Goal: Task Accomplishment & Management: Use online tool/utility

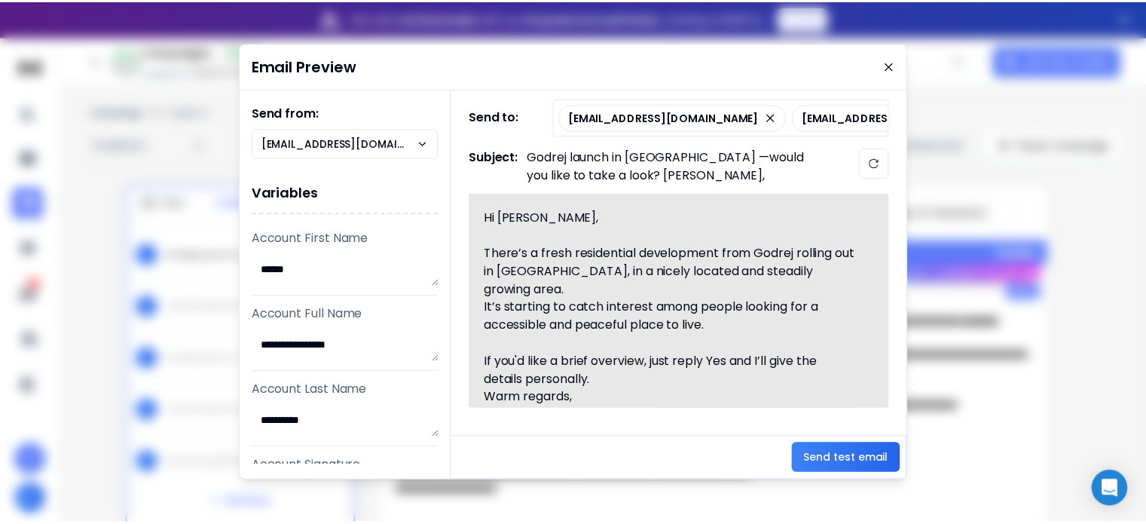
scroll to position [75, 0]
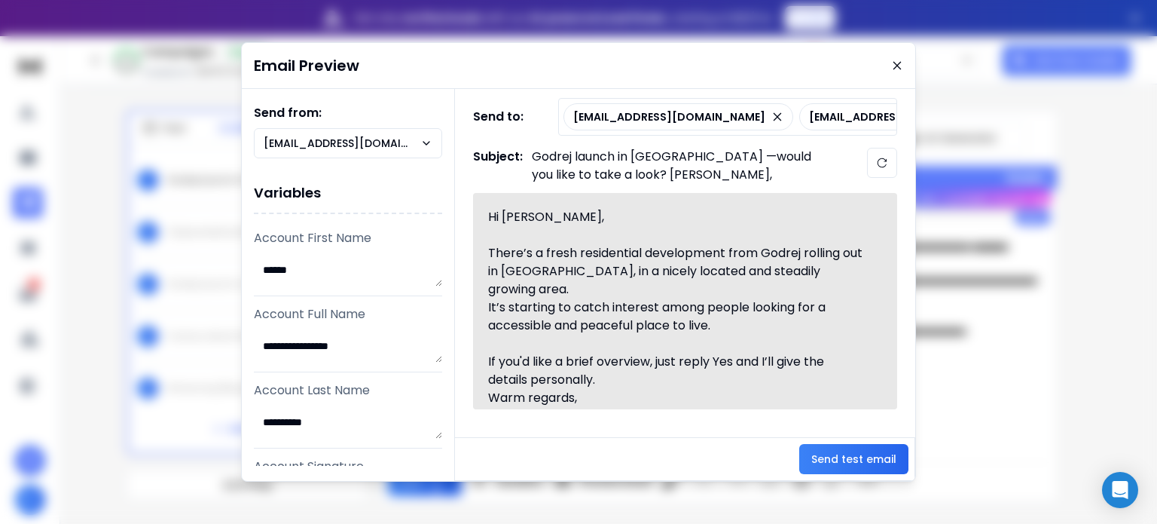
drag, startPoint x: 899, startPoint y: 69, endPoint x: 615, endPoint y: 219, distance: 321.2
click at [899, 69] on icon at bounding box center [897, 66] width 12 height 12
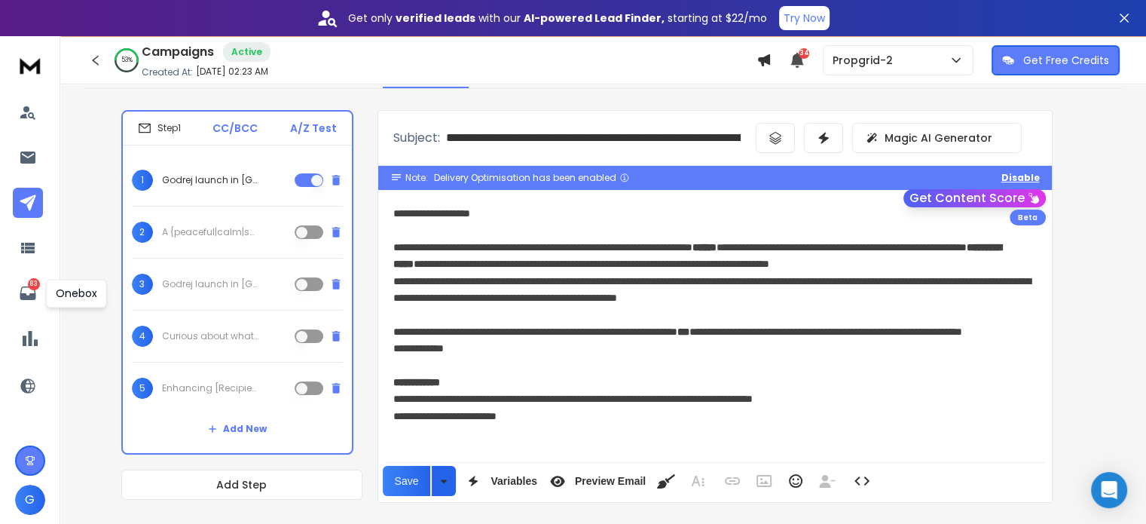
drag, startPoint x: 20, startPoint y: 292, endPoint x: 229, endPoint y: 9, distance: 351.2
click at [20, 292] on icon at bounding box center [28, 293] width 16 height 14
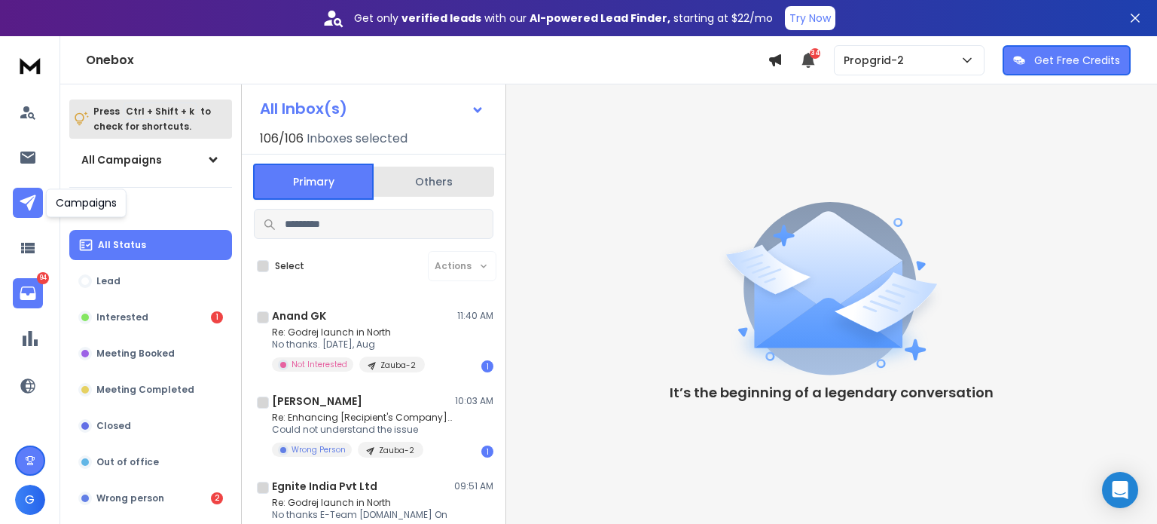
click at [30, 198] on icon at bounding box center [28, 202] width 16 height 16
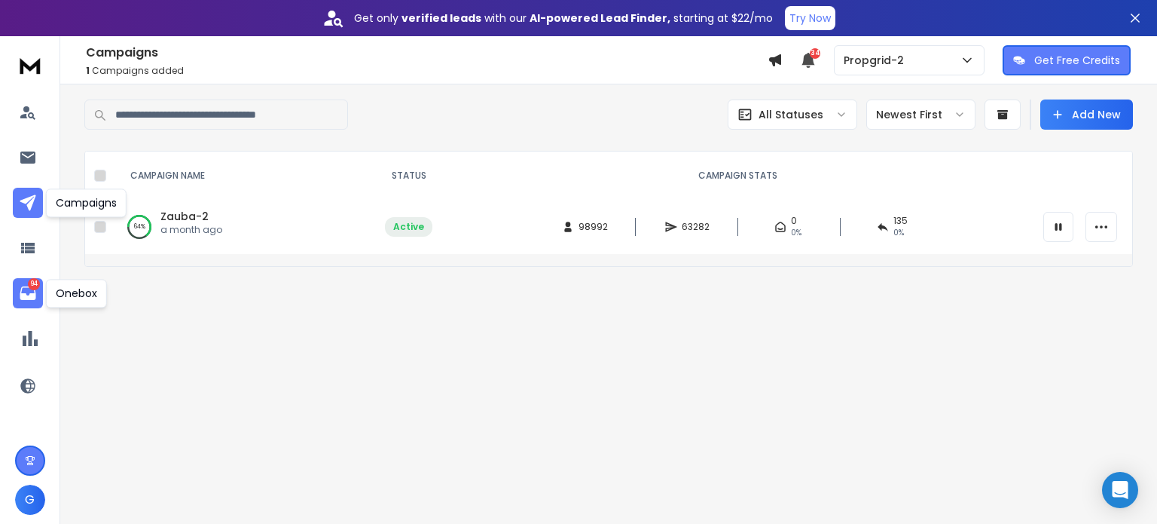
click at [29, 289] on icon at bounding box center [28, 293] width 18 height 18
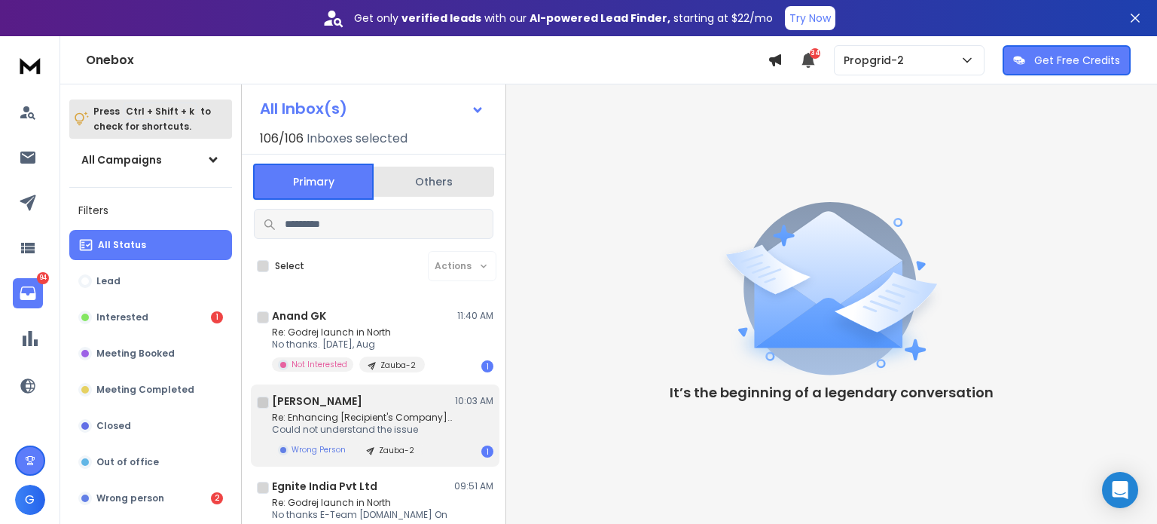
click at [393, 420] on p "Re: Enhancing [Recipient's Company]'s [Service" at bounding box center [362, 417] width 181 height 12
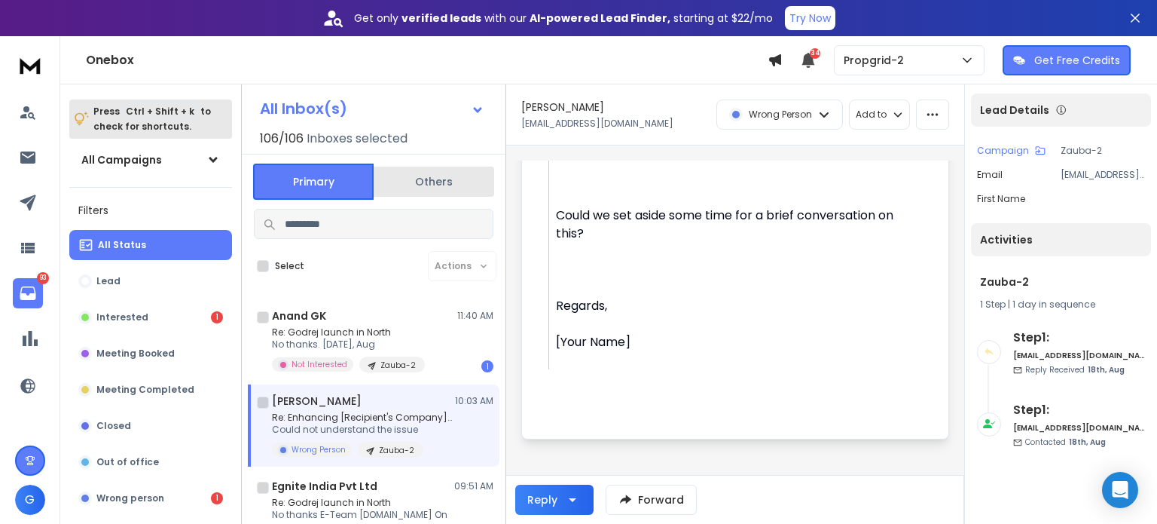
scroll to position [627, 0]
click at [361, 414] on p "Re: Enhancing [Recipient's Company]'s [Service" at bounding box center [362, 417] width 181 height 12
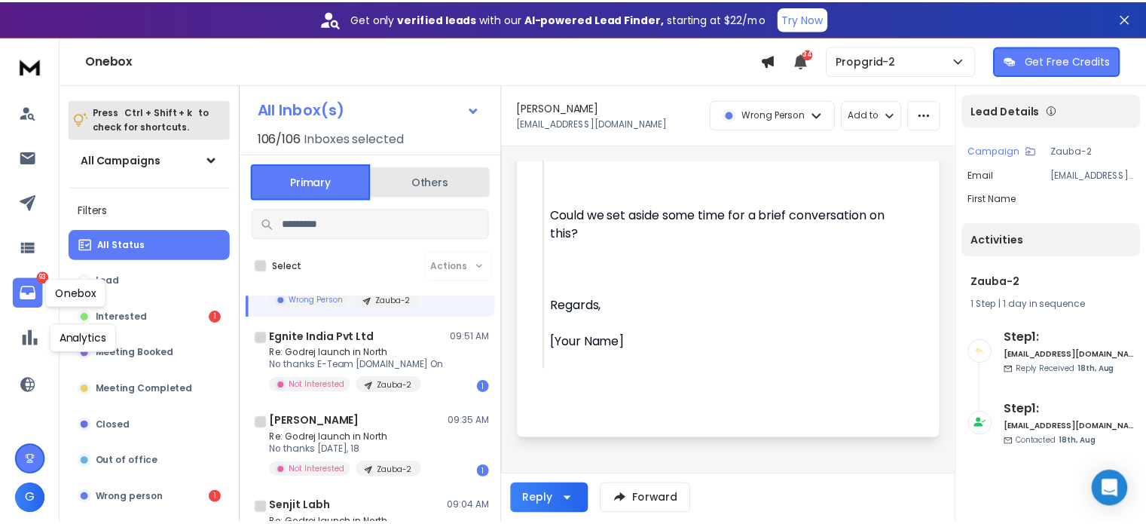
scroll to position [150, 0]
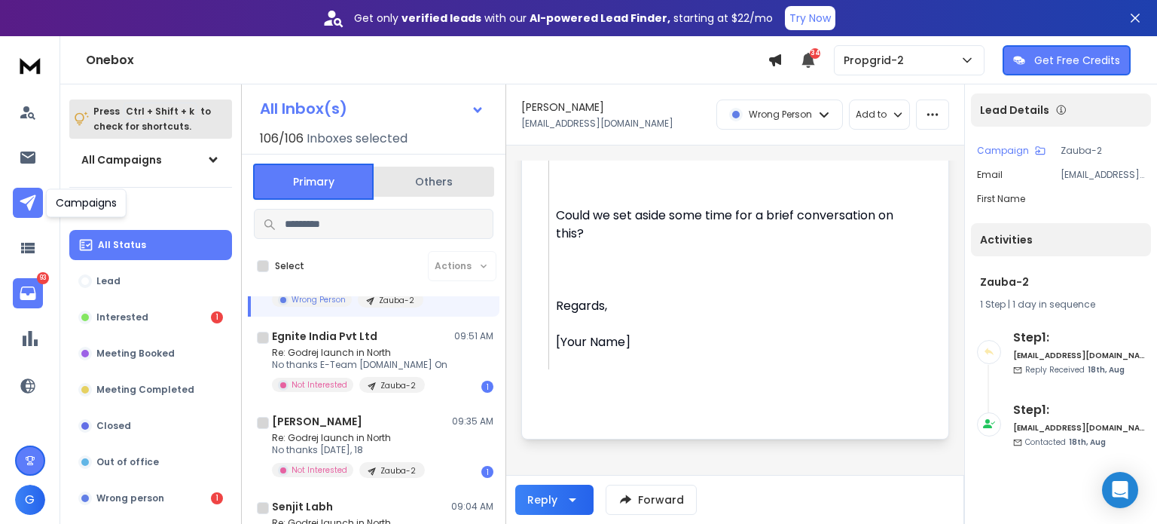
click at [34, 200] on icon at bounding box center [28, 203] width 18 height 18
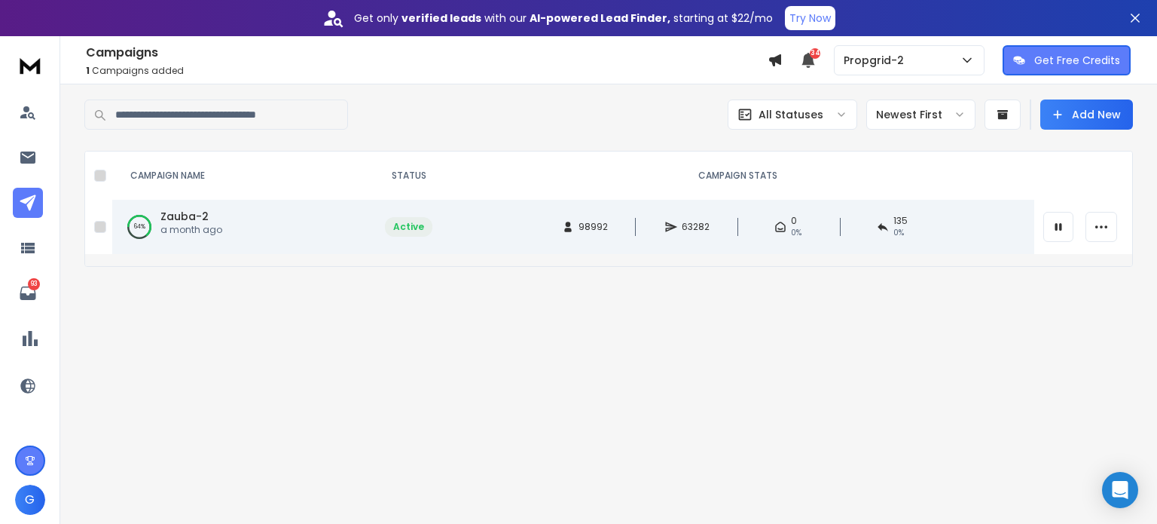
click at [323, 248] on td "64 % Zauba-2 a month ago" at bounding box center [244, 227] width 264 height 54
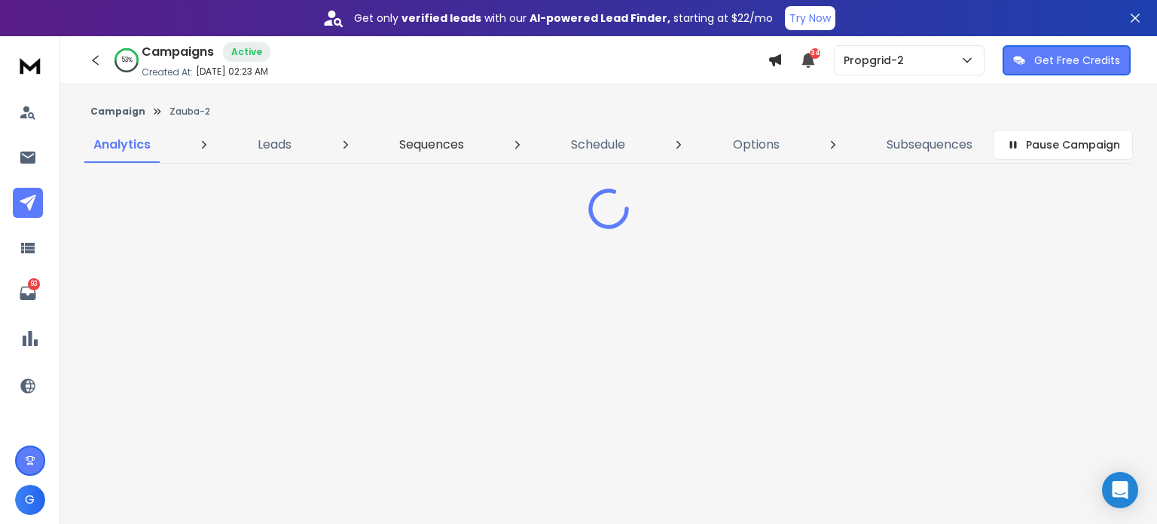
click at [421, 140] on p "Sequences" at bounding box center [431, 145] width 65 height 18
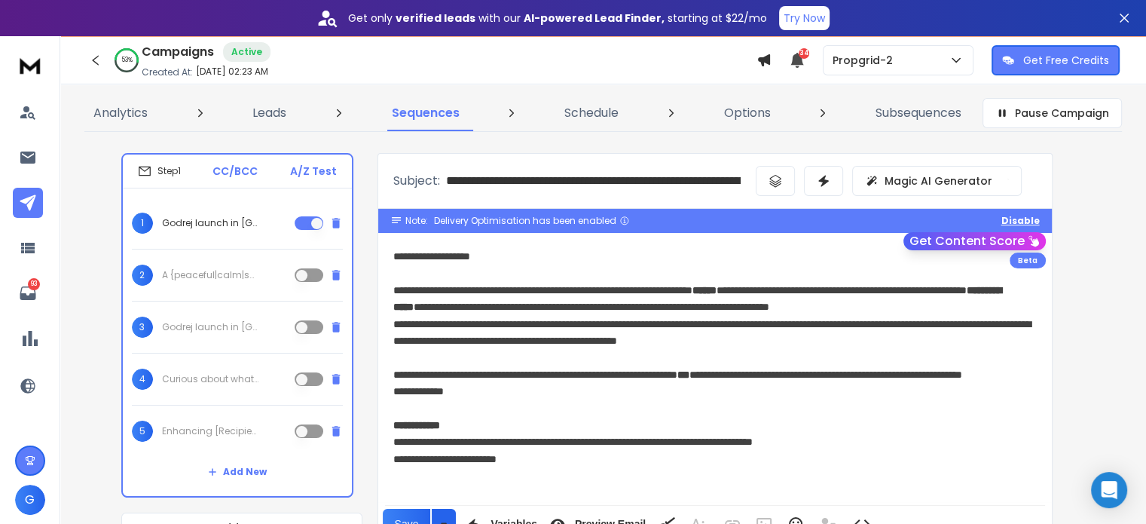
scroll to position [75, 0]
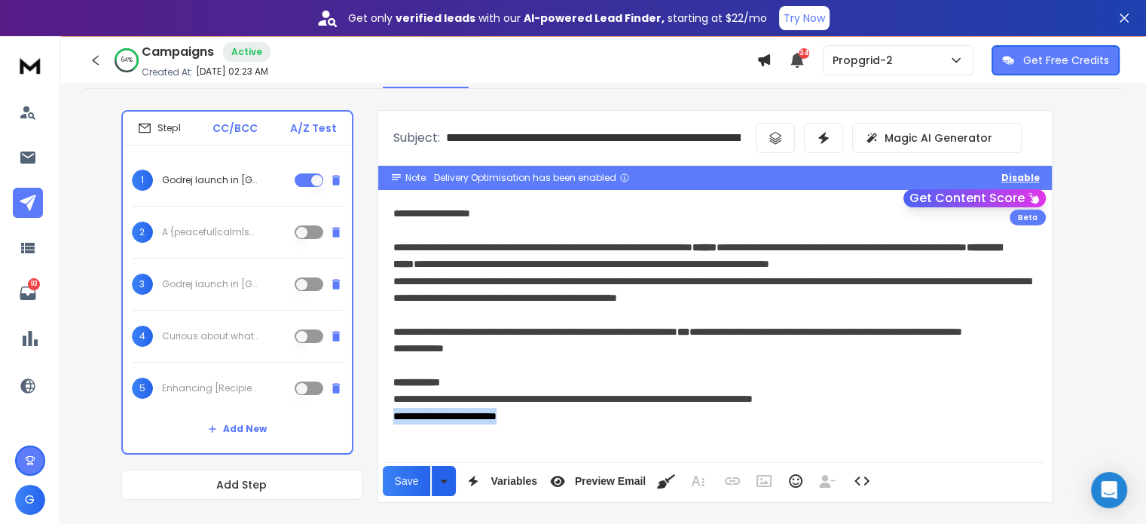
drag, startPoint x: 564, startPoint y: 414, endPoint x: 389, endPoint y: 414, distance: 174.0
click at [389, 414] on div "**********" at bounding box center [715, 324] width 674 height 269
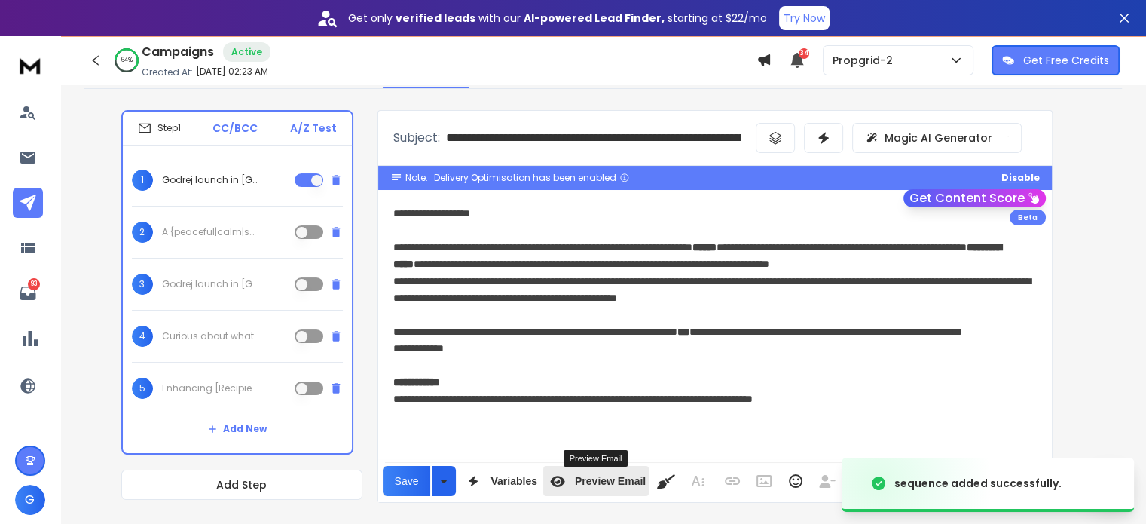
click at [606, 475] on span "Preview Email" at bounding box center [610, 481] width 77 height 13
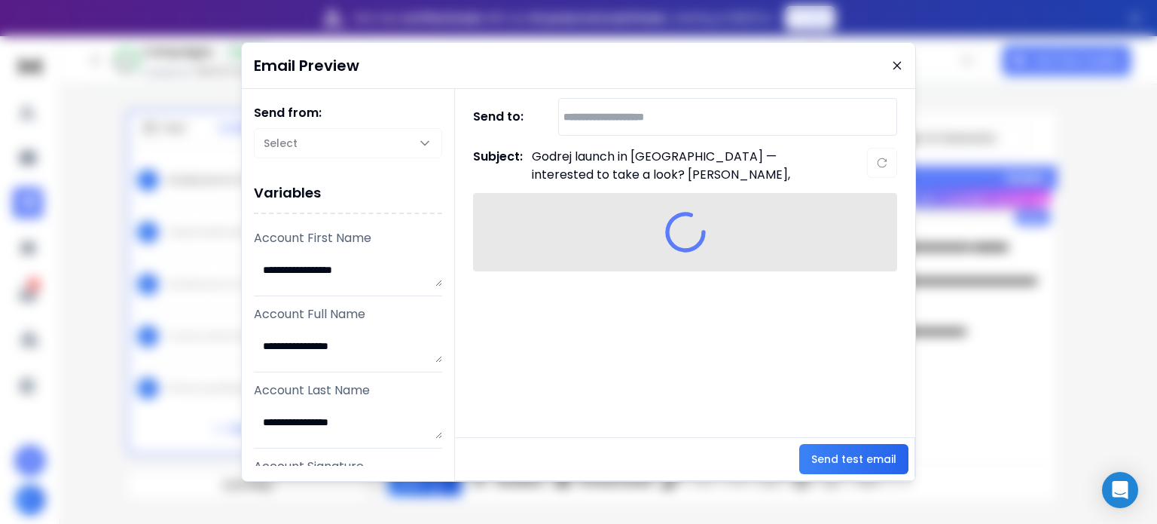
type textarea "**********"
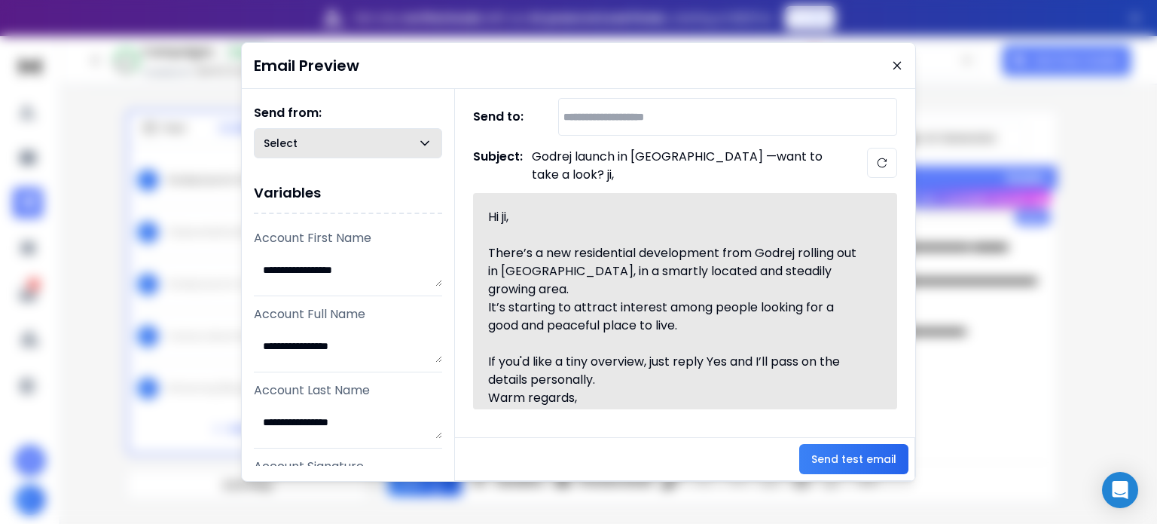
type textarea "******"
type textarea "**********"
type textarea "******"
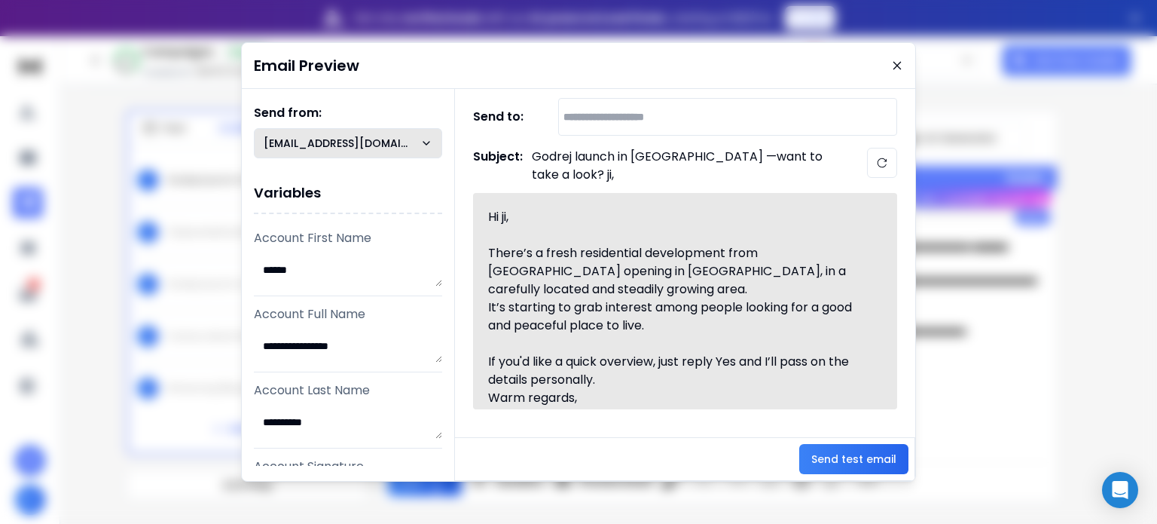
click at [347, 140] on p "[EMAIL_ADDRESS][DOMAIN_NAME]" at bounding box center [342, 143] width 157 height 15
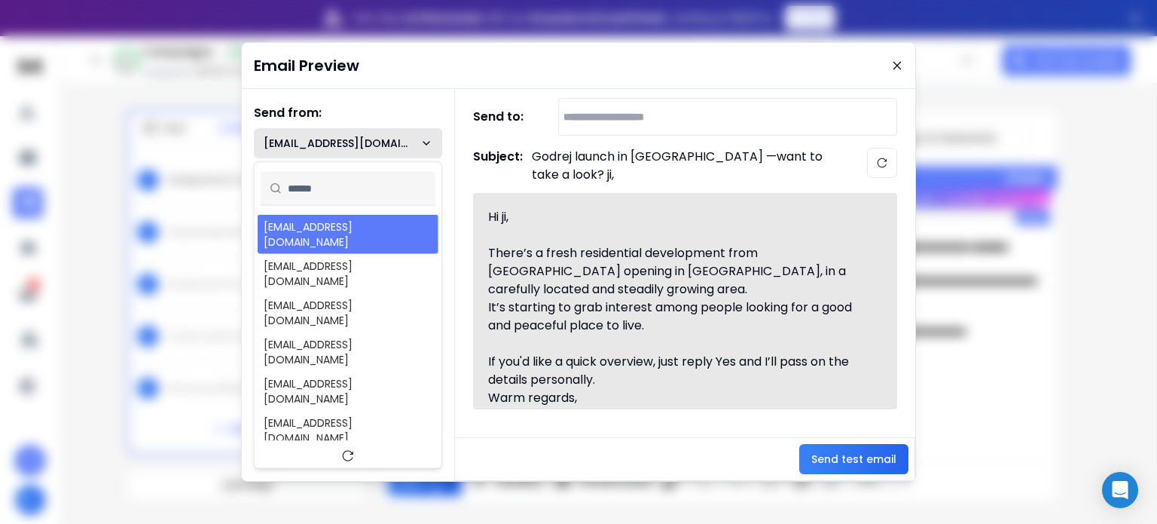
click at [345, 140] on p "[EMAIL_ADDRESS][DOMAIN_NAME]" at bounding box center [342, 143] width 157 height 15
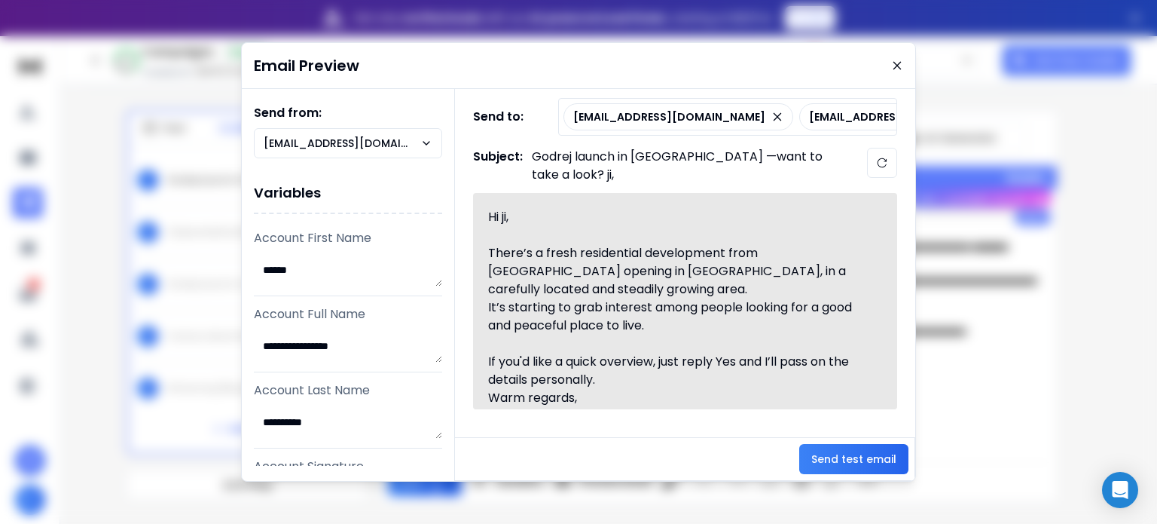
click at [857, 470] on button "Send test email" at bounding box center [853, 459] width 109 height 30
drag, startPoint x: 901, startPoint y: 67, endPoint x: 896, endPoint y: 75, distance: 9.2
click at [901, 69] on icon at bounding box center [897, 66] width 12 height 12
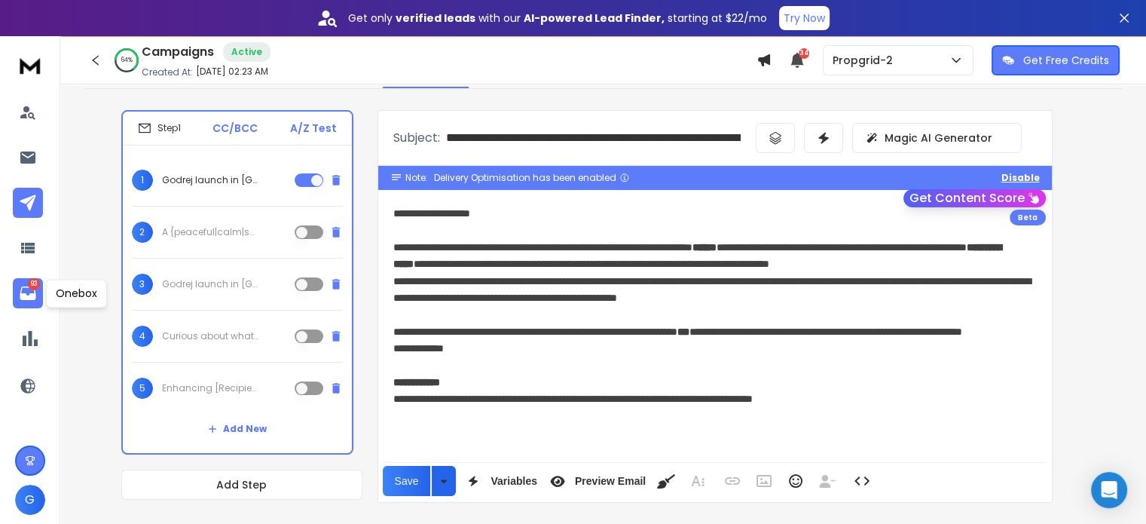
click at [29, 296] on icon at bounding box center [28, 293] width 16 height 14
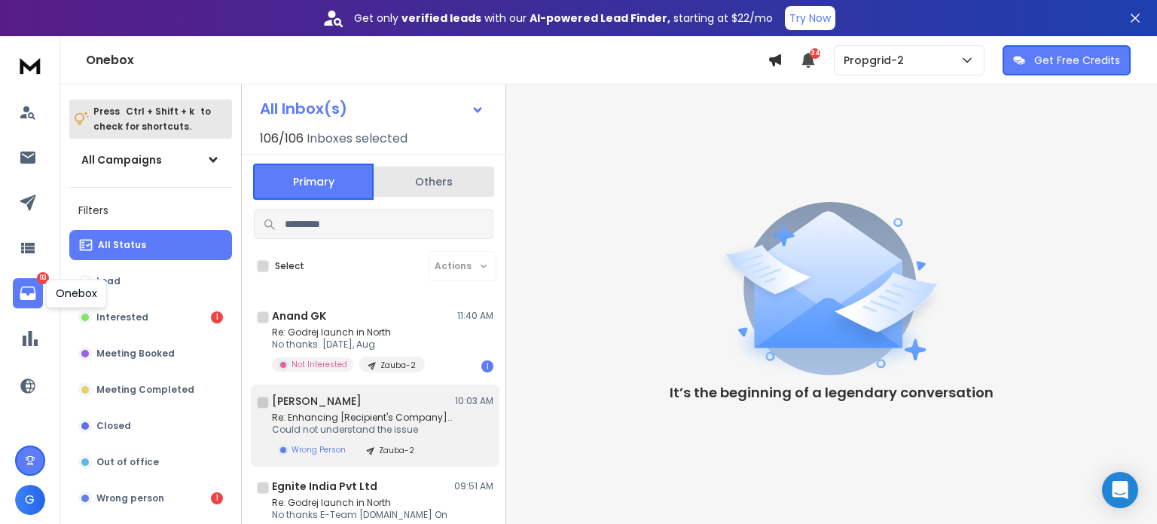
click at [347, 412] on p "Re: Enhancing [Recipient's Company]'s [Service" at bounding box center [362, 417] width 181 height 12
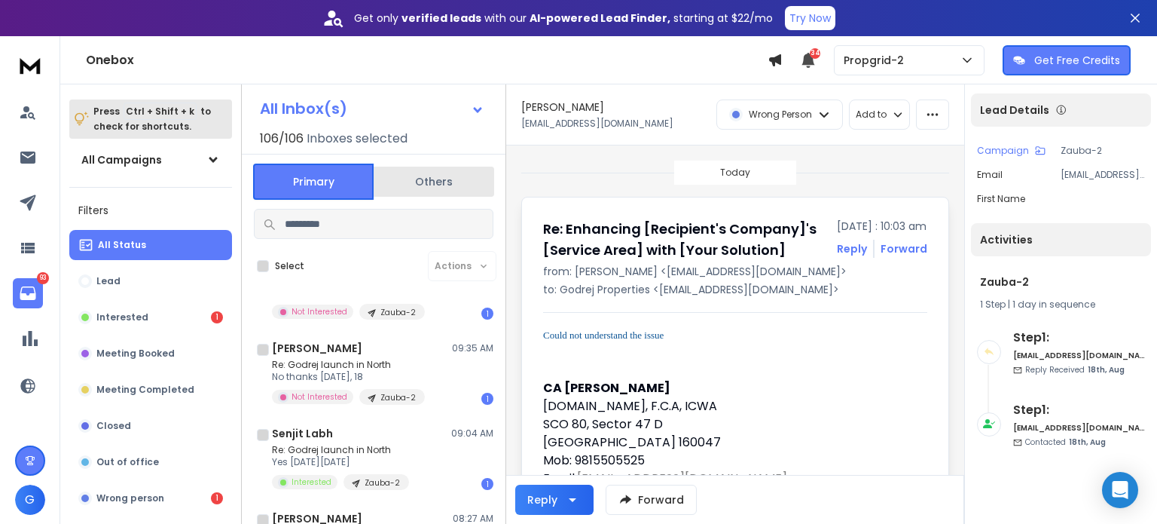
scroll to position [225, 0]
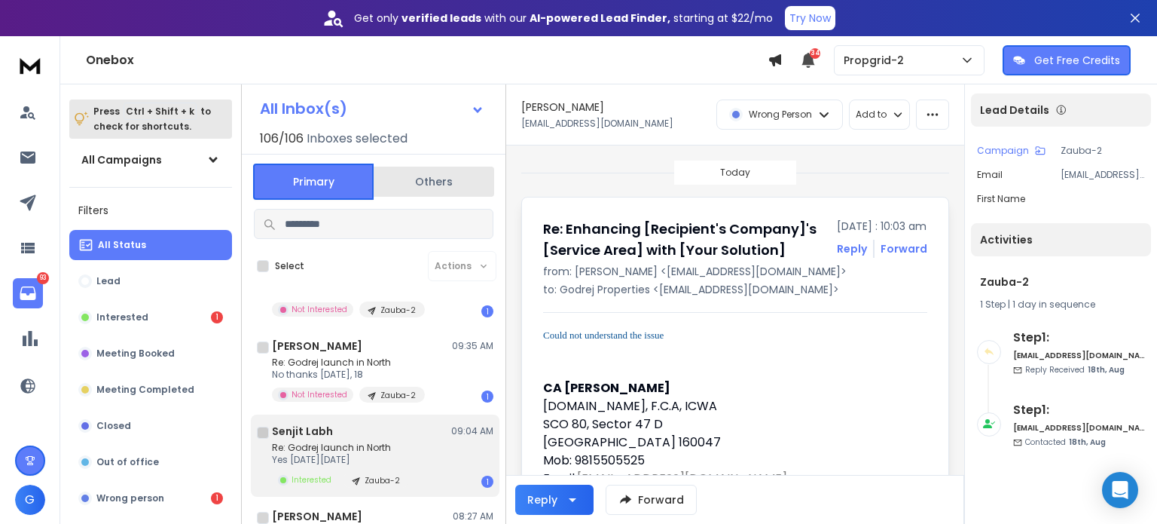
click at [377, 454] on p "Yes [DATE][DATE]" at bounding box center [340, 460] width 137 height 12
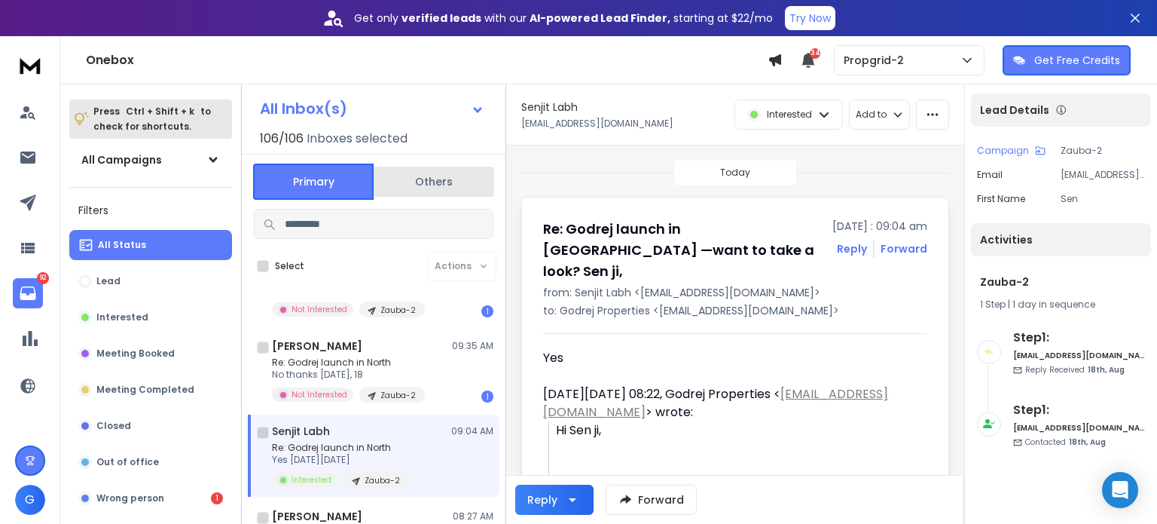
click at [564, 499] on icon "button" at bounding box center [573, 499] width 18 height 18
click at [554, 433] on p "Reply" at bounding box center [553, 431] width 28 height 15
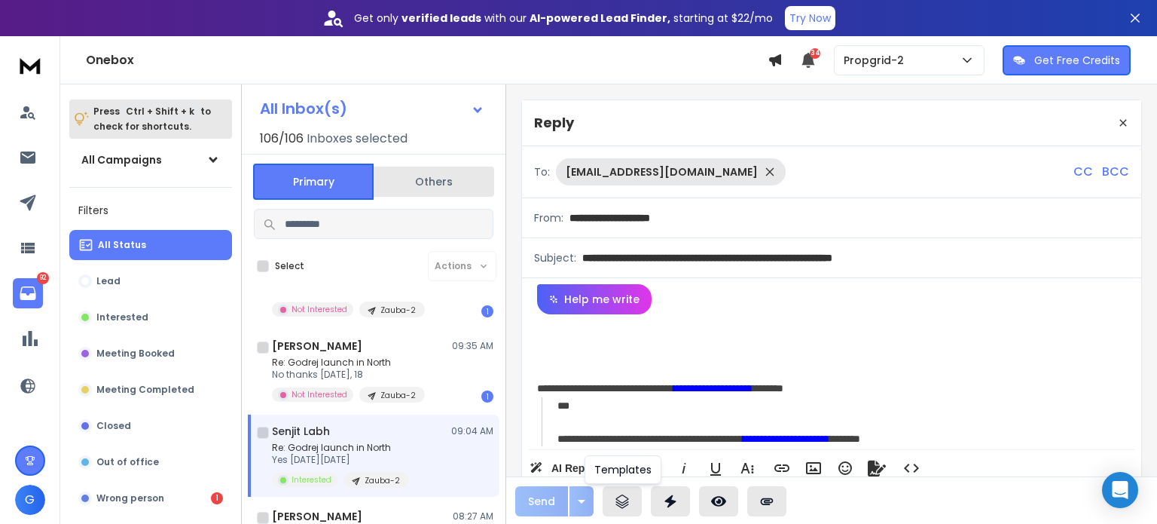
click at [625, 505] on icon at bounding box center [622, 500] width 15 height 15
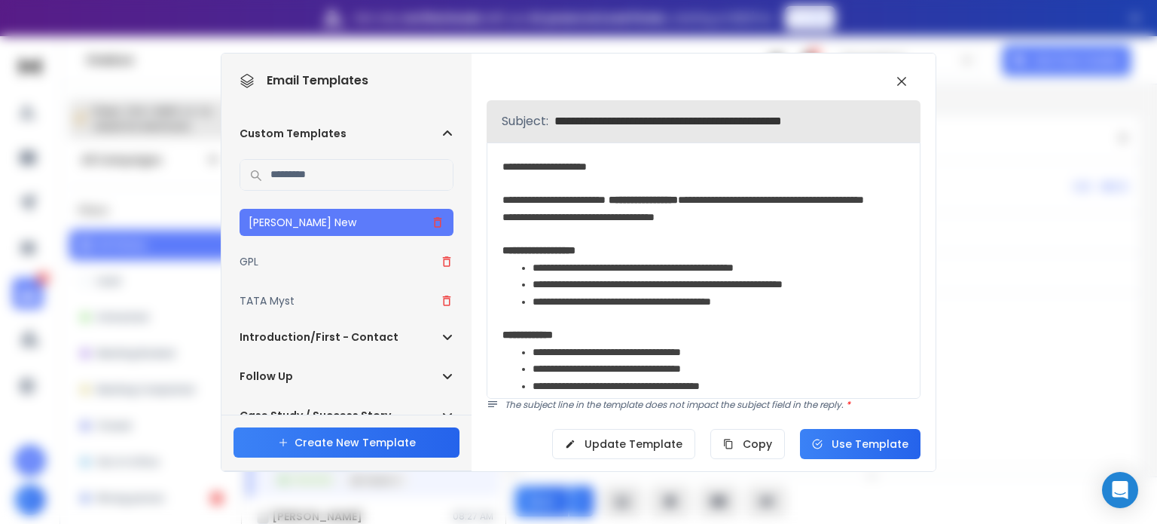
click at [899, 444] on button "Use Template" at bounding box center [860, 444] width 121 height 30
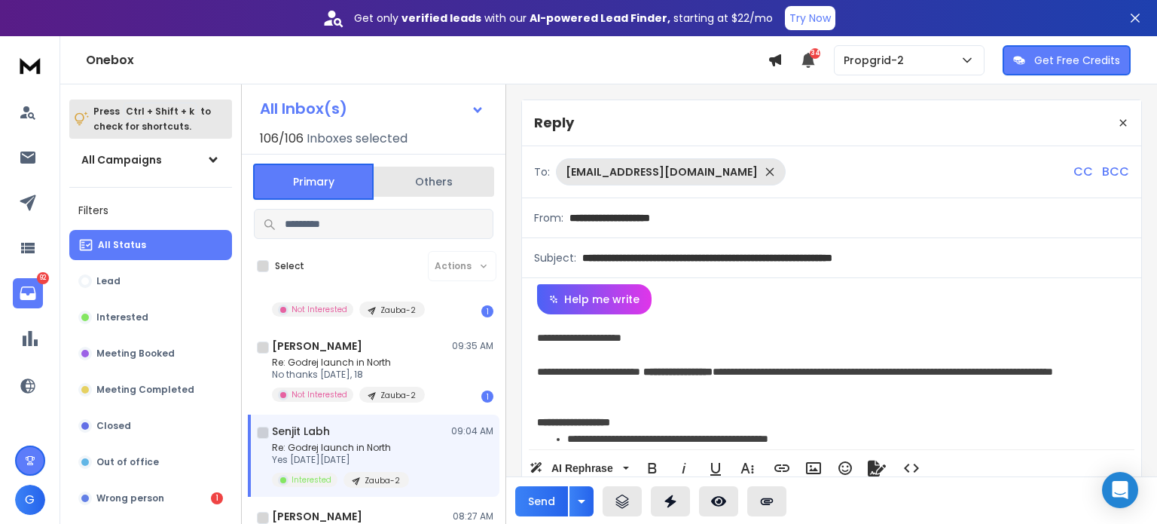
click at [543, 493] on button "Send" at bounding box center [541, 501] width 53 height 30
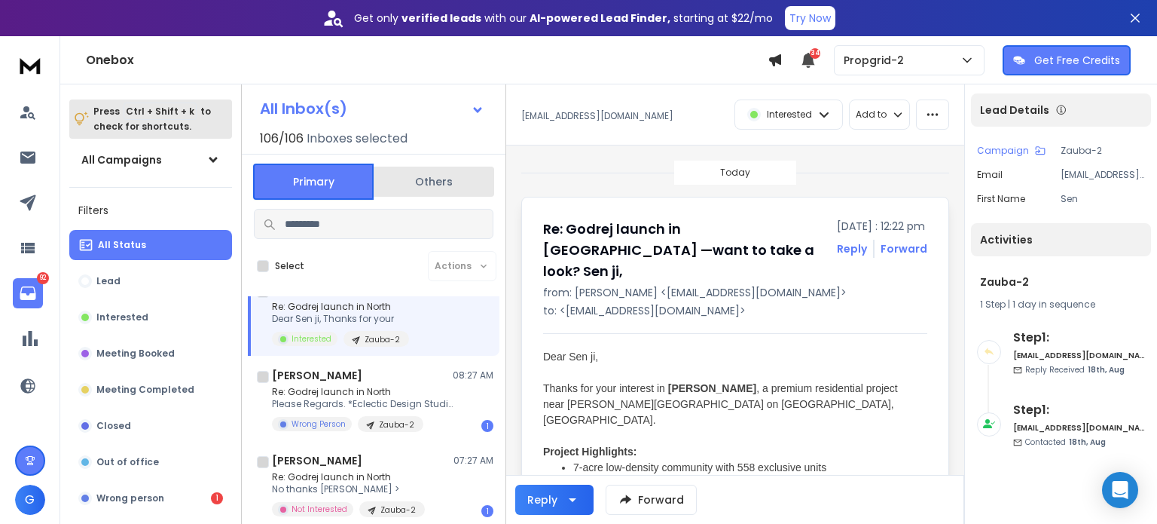
scroll to position [368, 0]
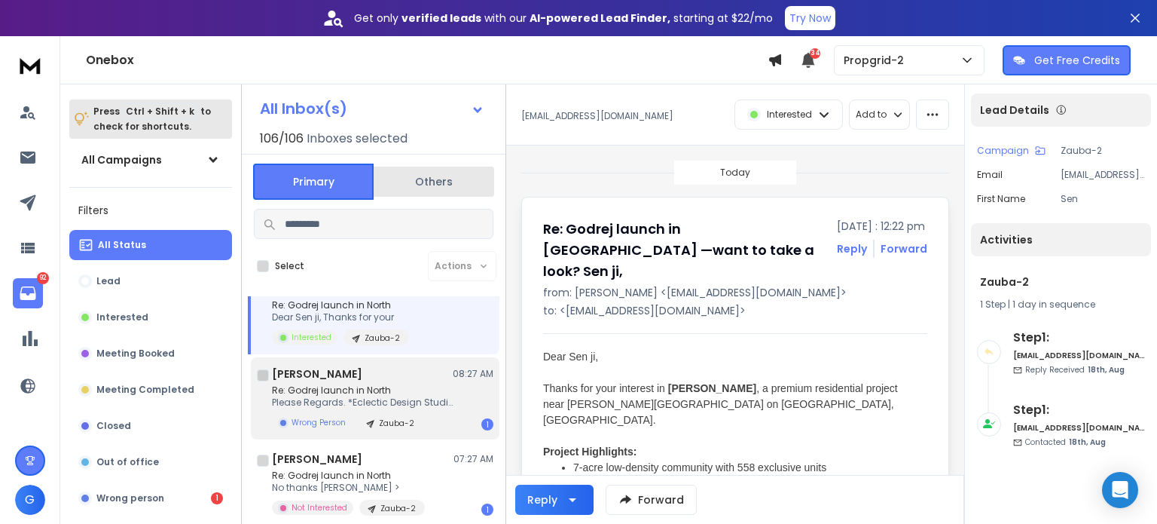
click at [416, 409] on div "Re: Godrej launch in North Please Regards. *Eclectic Design Studio Wrong Person…" at bounding box center [362, 407] width 181 height 46
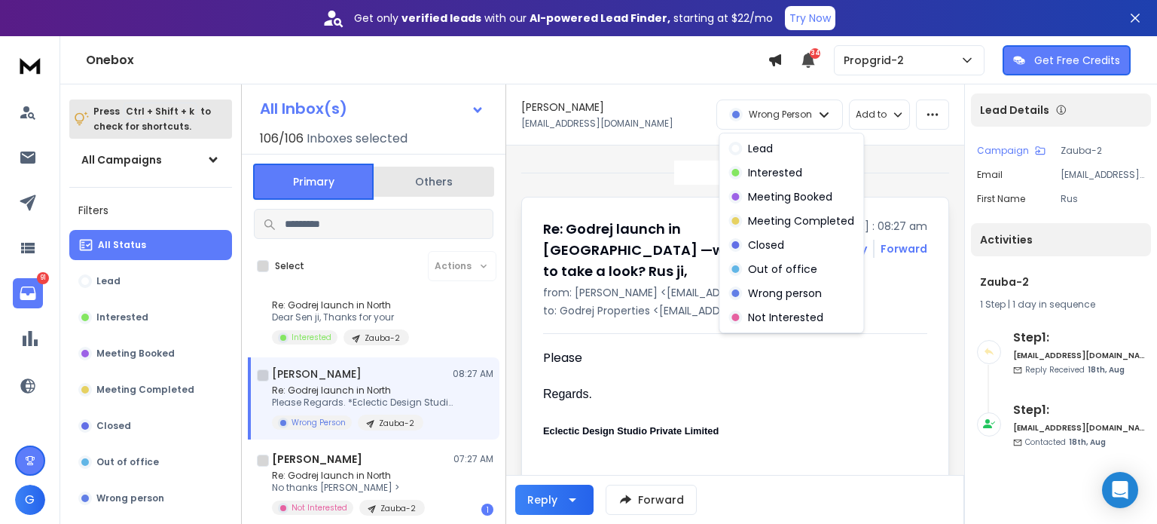
click at [825, 106] on div "Wrong Person" at bounding box center [779, 114] width 125 height 29
click at [788, 171] on p "Interested" at bounding box center [775, 172] width 54 height 15
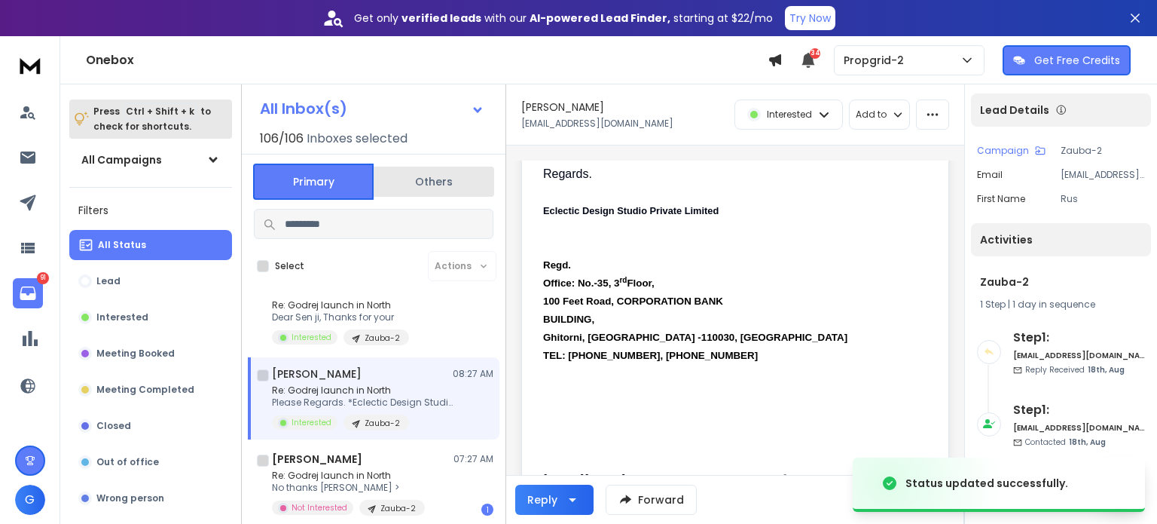
scroll to position [220, 0]
click at [559, 504] on div "Reply" at bounding box center [554, 499] width 54 height 18
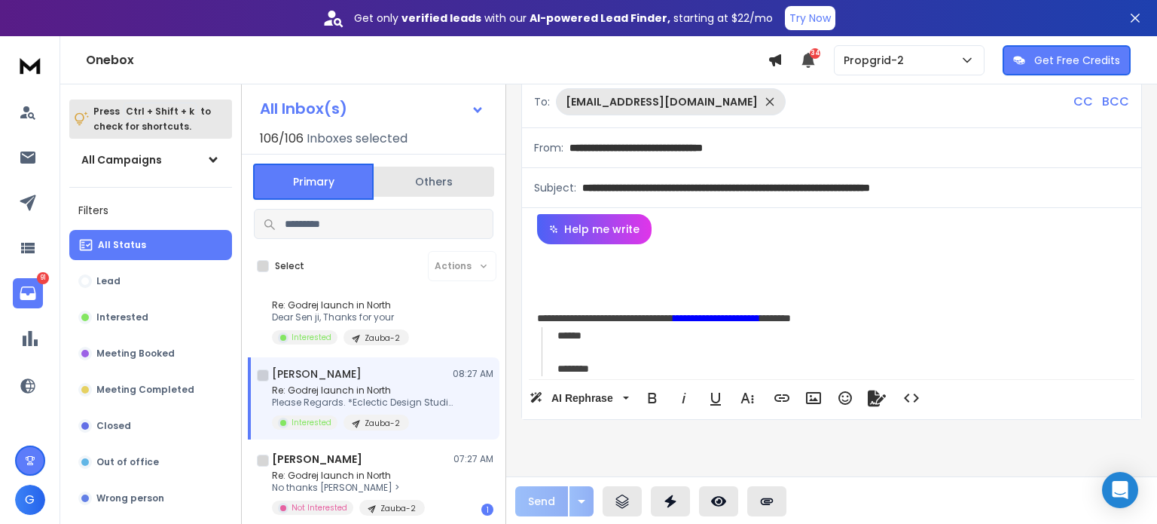
scroll to position [0, 0]
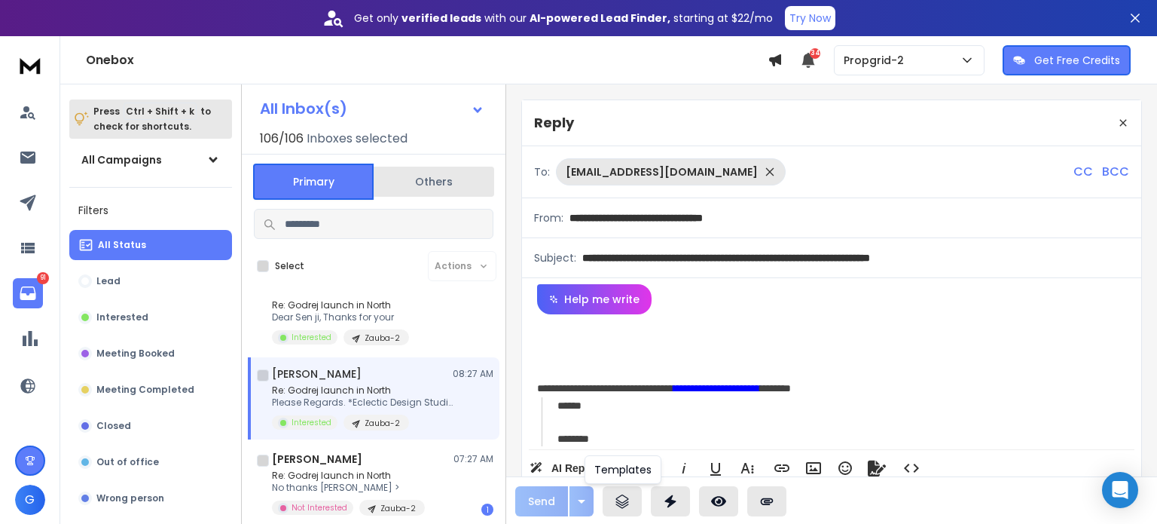
click at [619, 496] on icon at bounding box center [622, 500] width 15 height 15
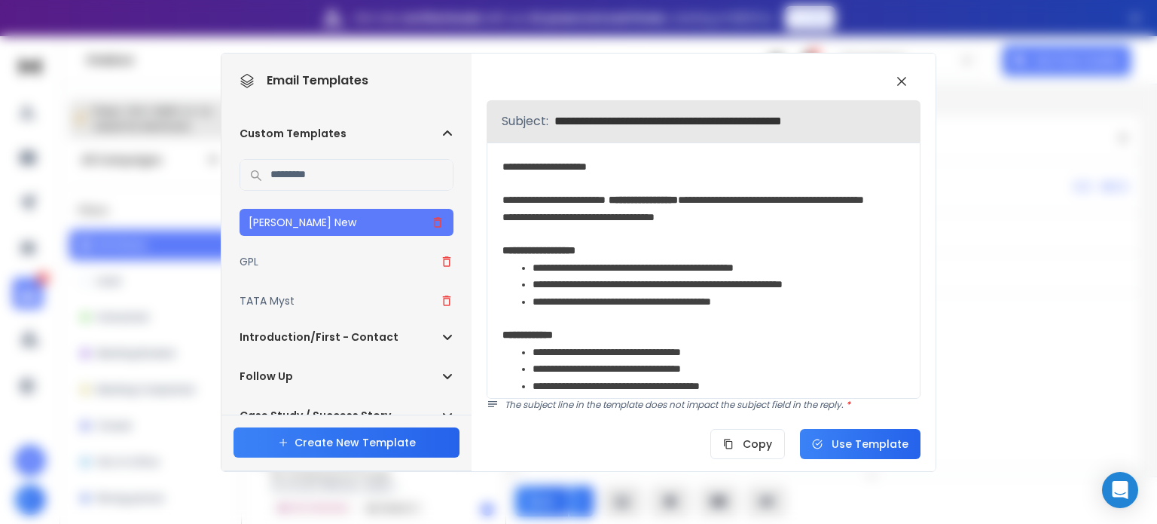
click at [862, 432] on button "Use Template" at bounding box center [860, 444] width 121 height 30
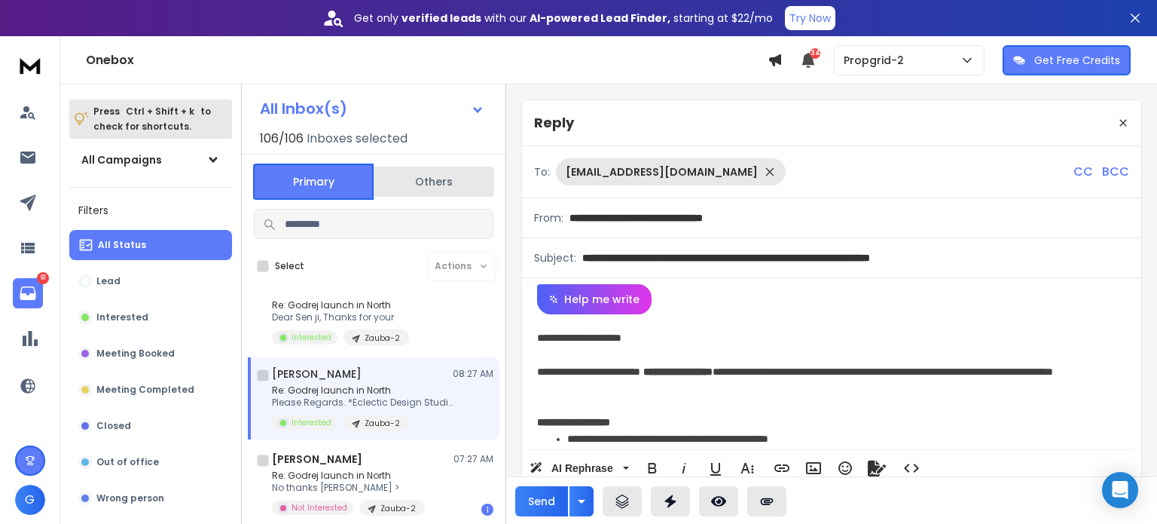
click at [540, 499] on button "Send" at bounding box center [541, 501] width 53 height 30
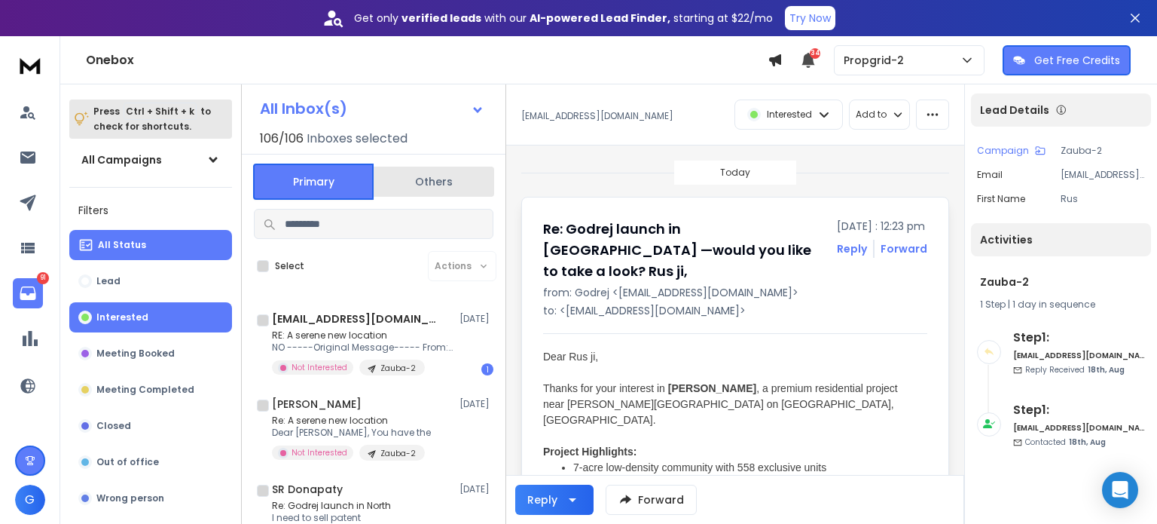
scroll to position [1785, 0]
click at [87, 314] on span at bounding box center [85, 317] width 14 height 14
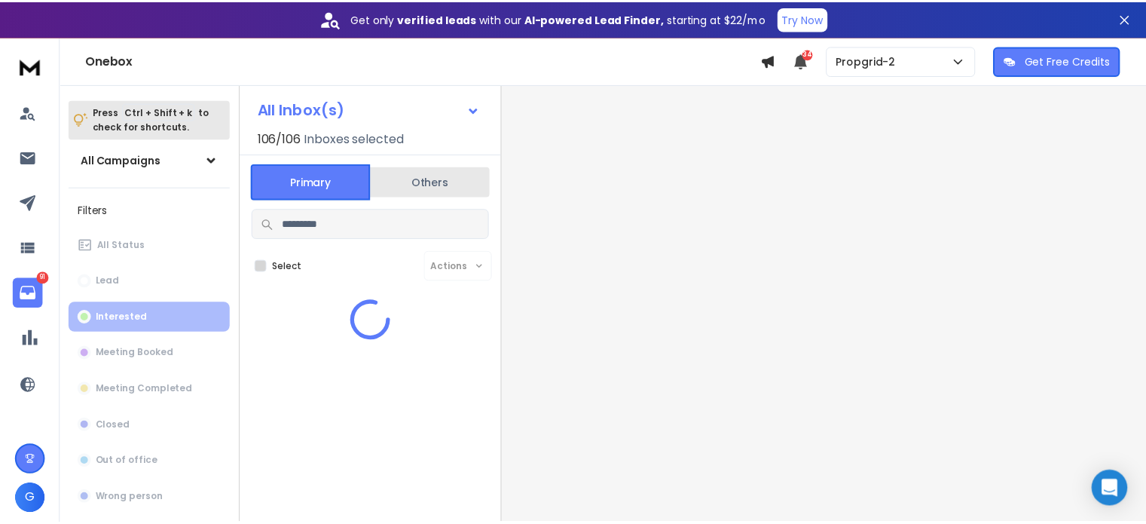
scroll to position [0, 0]
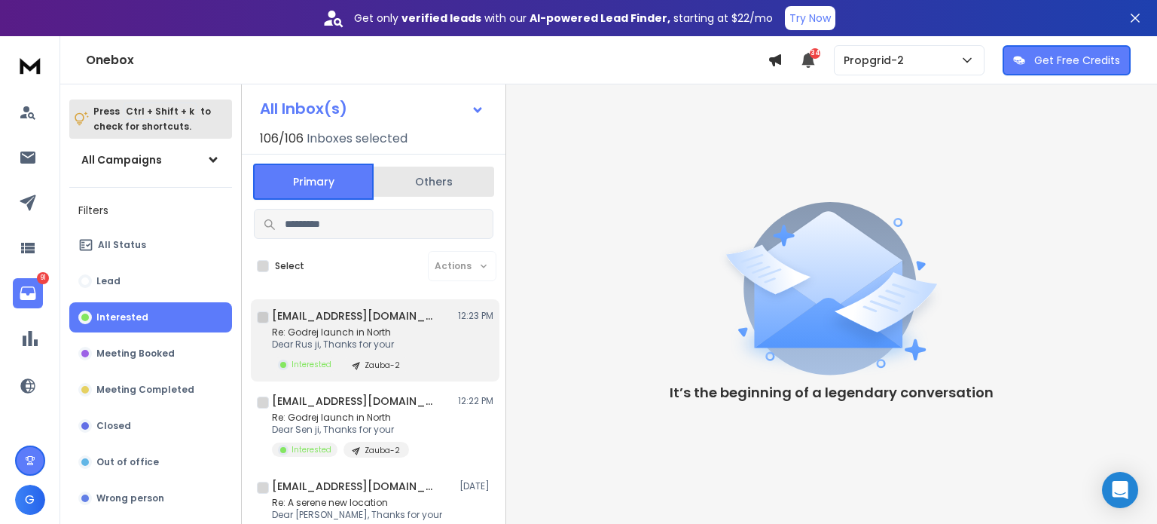
click at [377, 317] on h1 "[EMAIL_ADDRESS][DOMAIN_NAME]" at bounding box center [355, 315] width 166 height 15
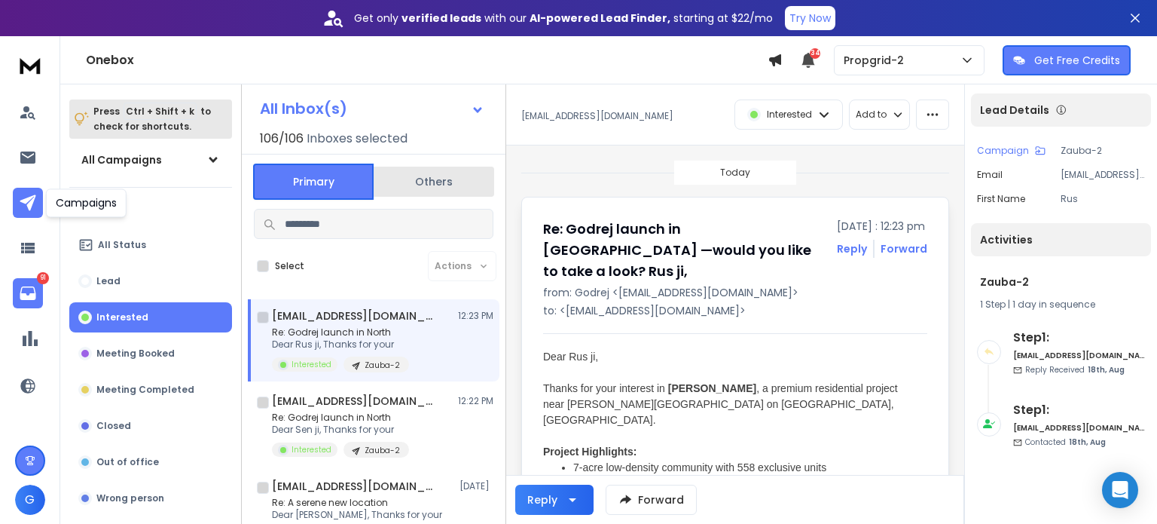
click at [26, 203] on icon at bounding box center [28, 203] width 18 height 18
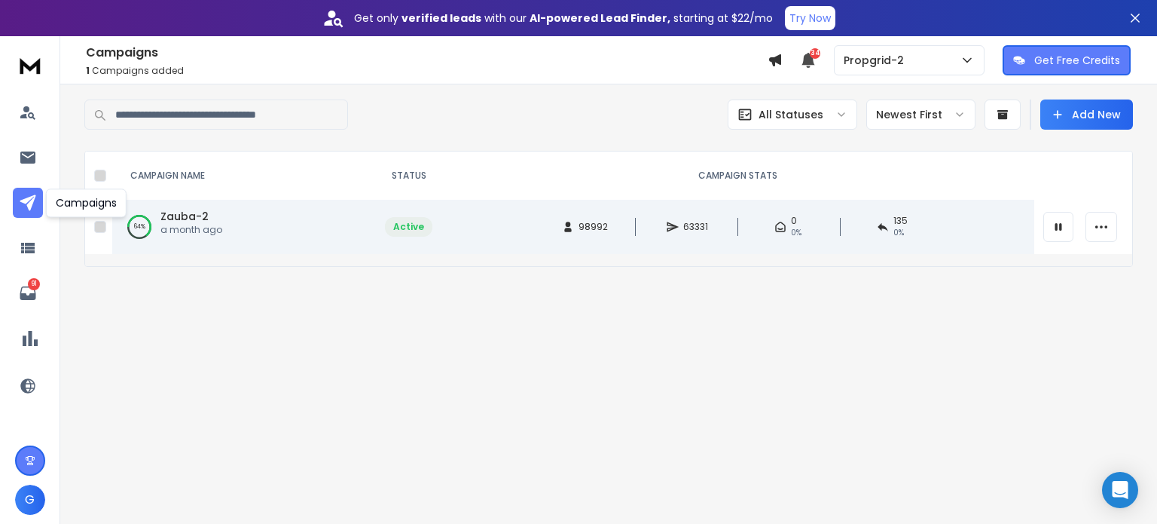
click at [255, 215] on div "64 % Zauba-2 a month ago" at bounding box center [244, 227] width 234 height 36
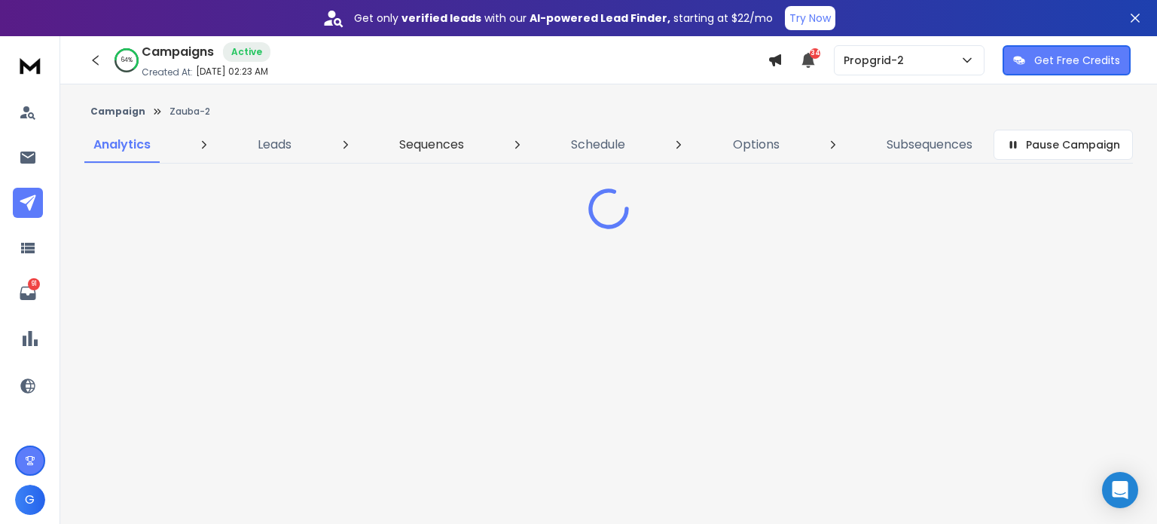
click at [427, 146] on p "Sequences" at bounding box center [431, 145] width 65 height 18
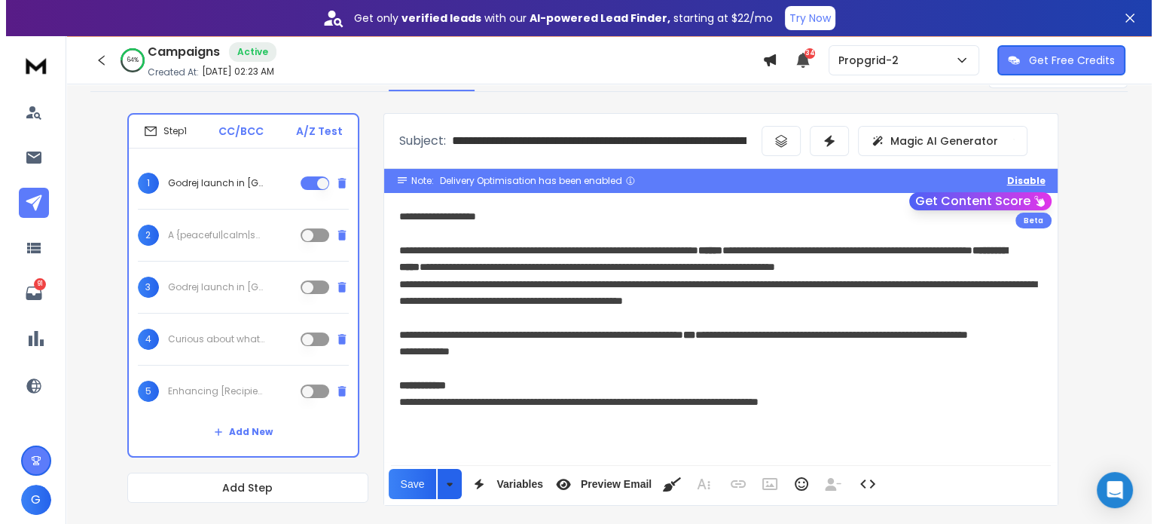
scroll to position [75, 0]
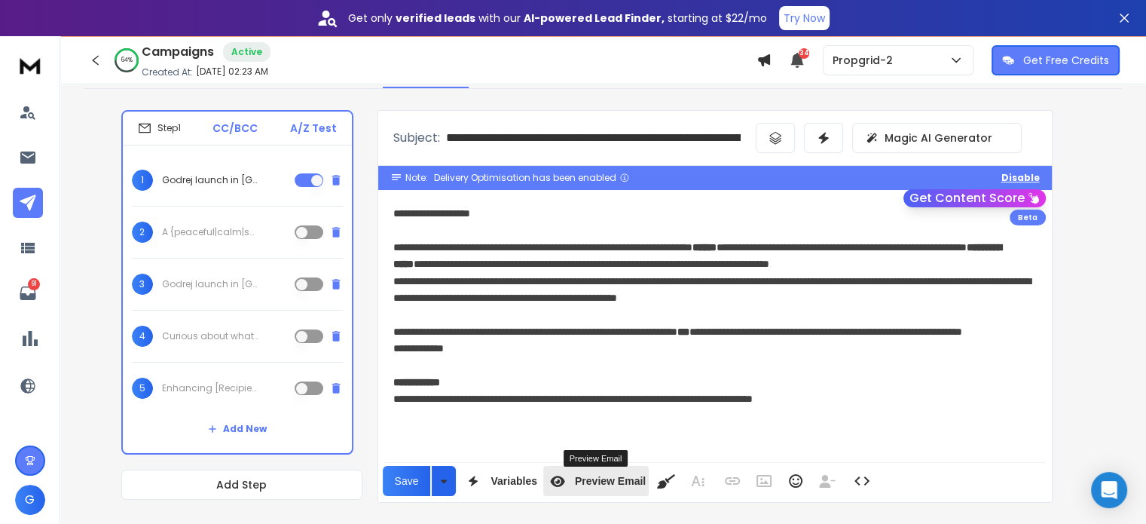
click at [603, 477] on span "Preview Email" at bounding box center [610, 481] width 77 height 13
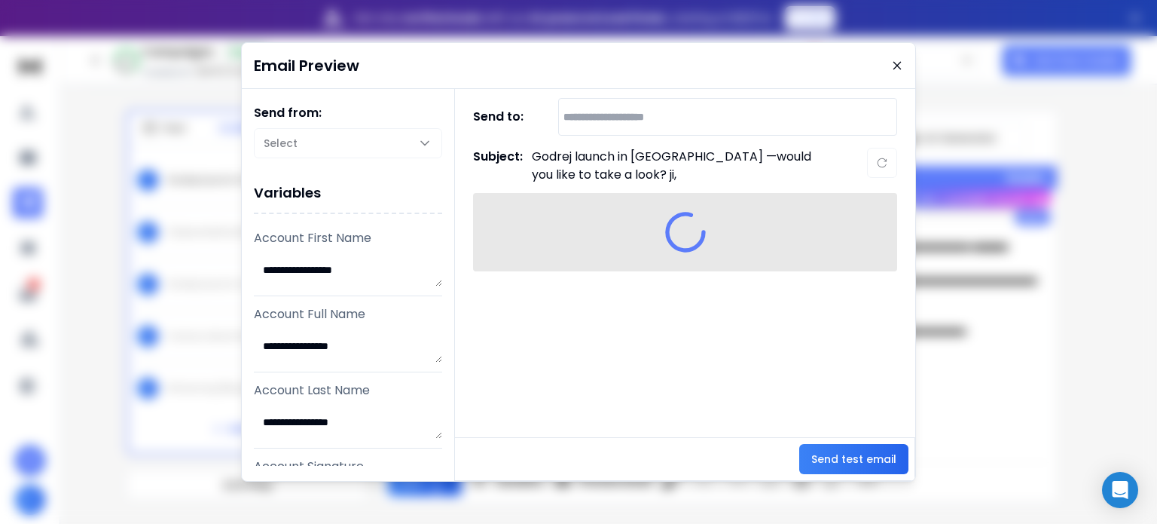
type textarea "**********"
type textarea "******"
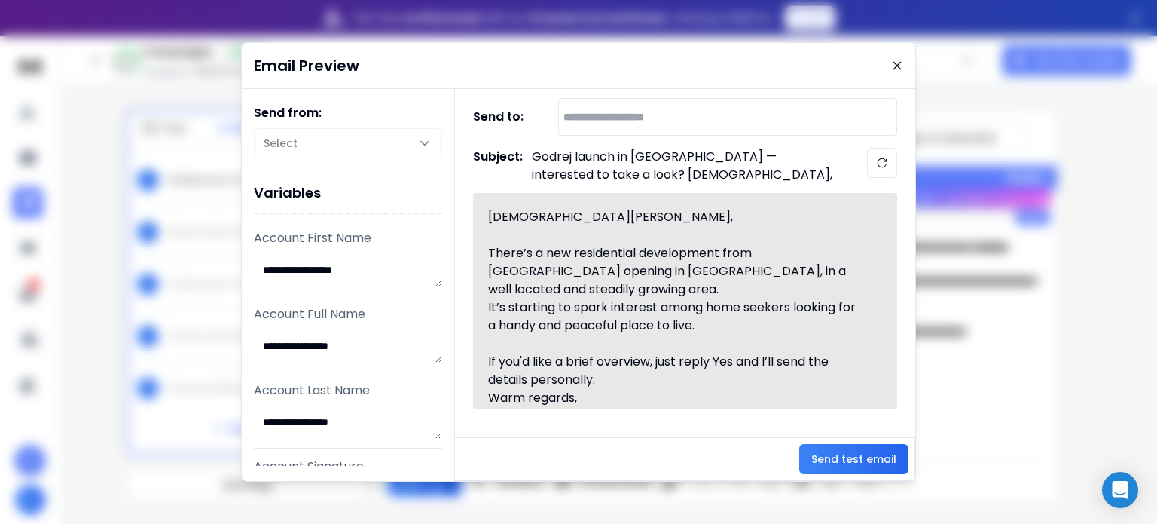
type textarea "******"
type textarea "**********"
type textarea "******"
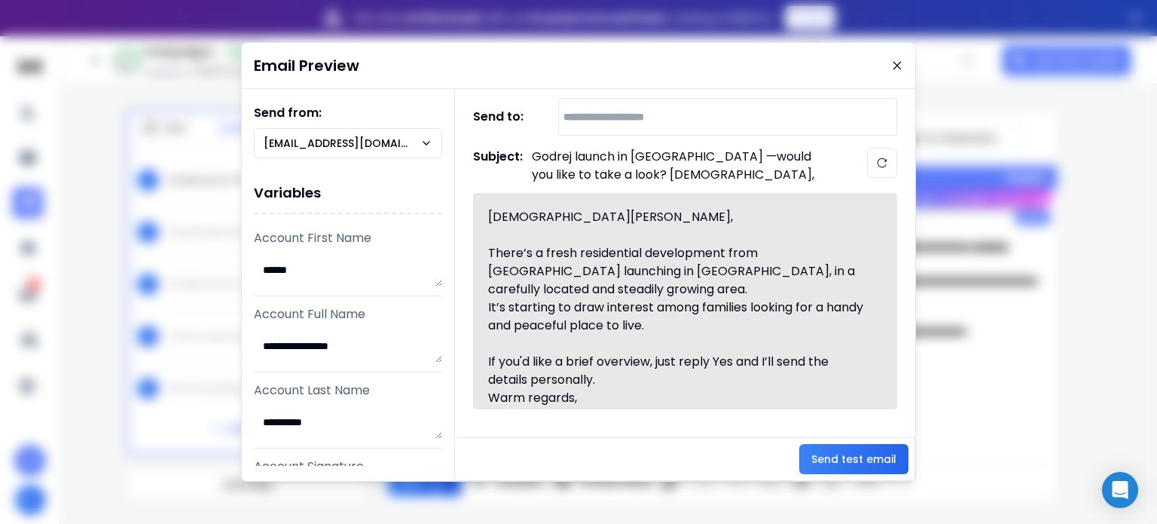
click at [338, 140] on p "[EMAIL_ADDRESS][DOMAIN_NAME]" at bounding box center [342, 143] width 157 height 15
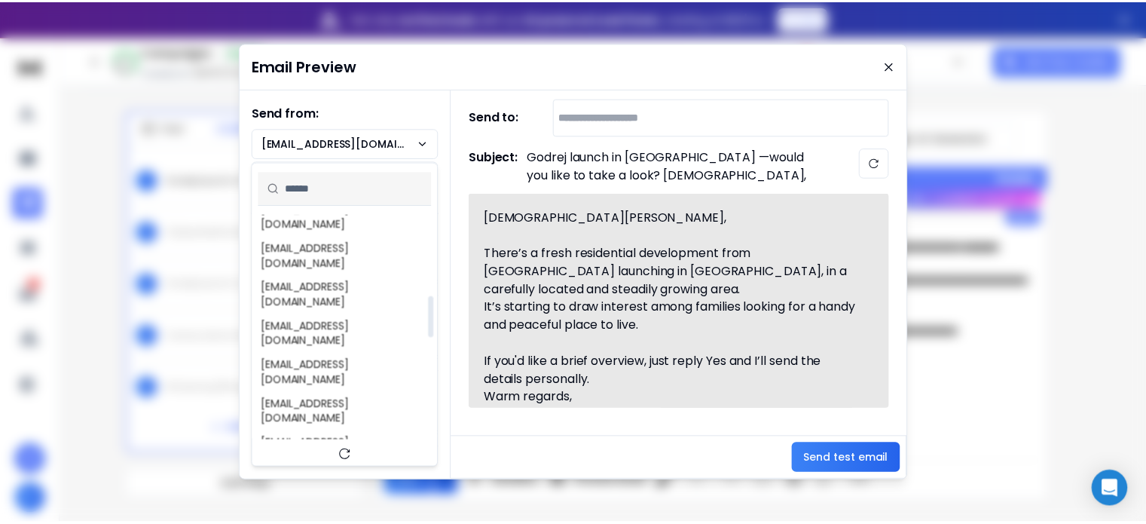
scroll to position [451, 0]
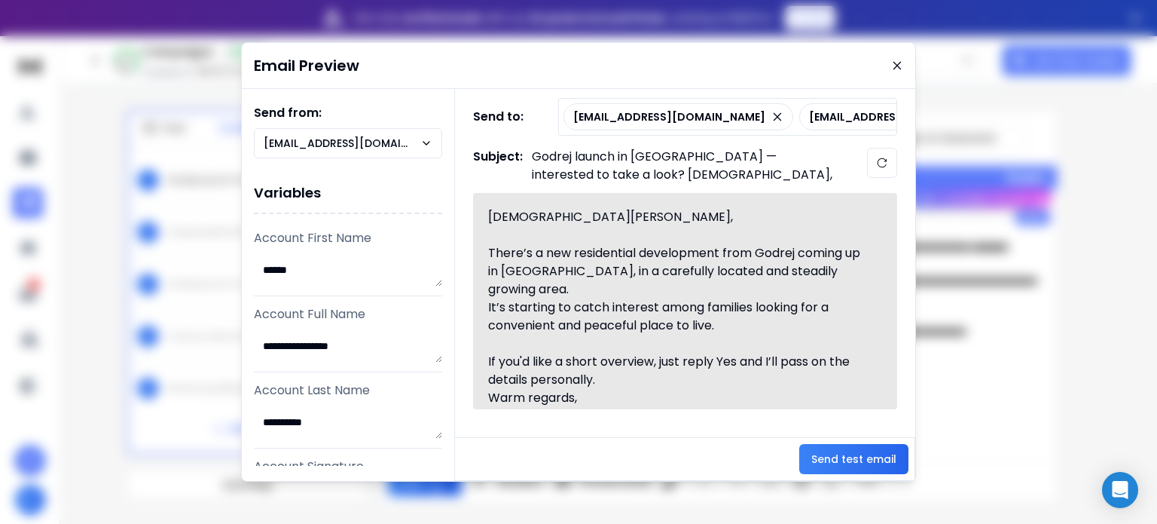
click at [817, 457] on button "Send test email" at bounding box center [853, 459] width 109 height 30
click at [902, 64] on icon at bounding box center [897, 66] width 12 height 12
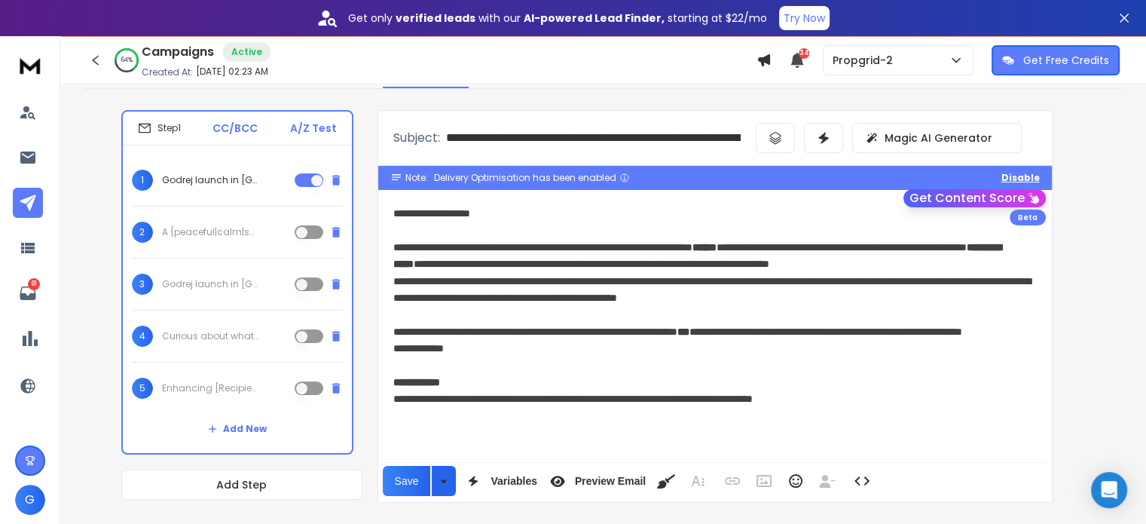
click at [8, 156] on div "91 G" at bounding box center [30, 282] width 60 height 493
click at [25, 156] on icon at bounding box center [28, 157] width 18 height 18
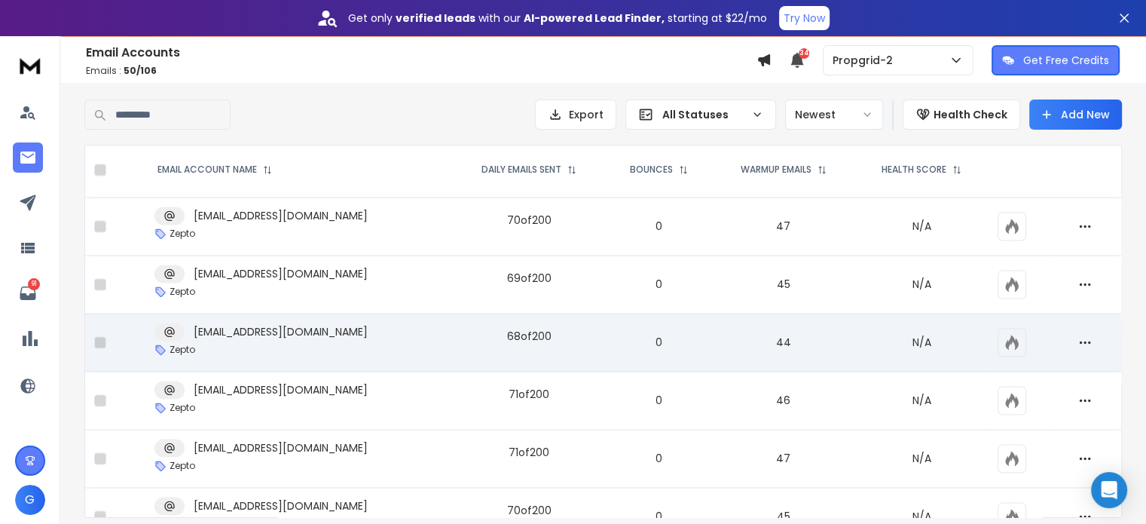
scroll to position [2497, 0]
